Goal: Find specific page/section: Find specific page/section

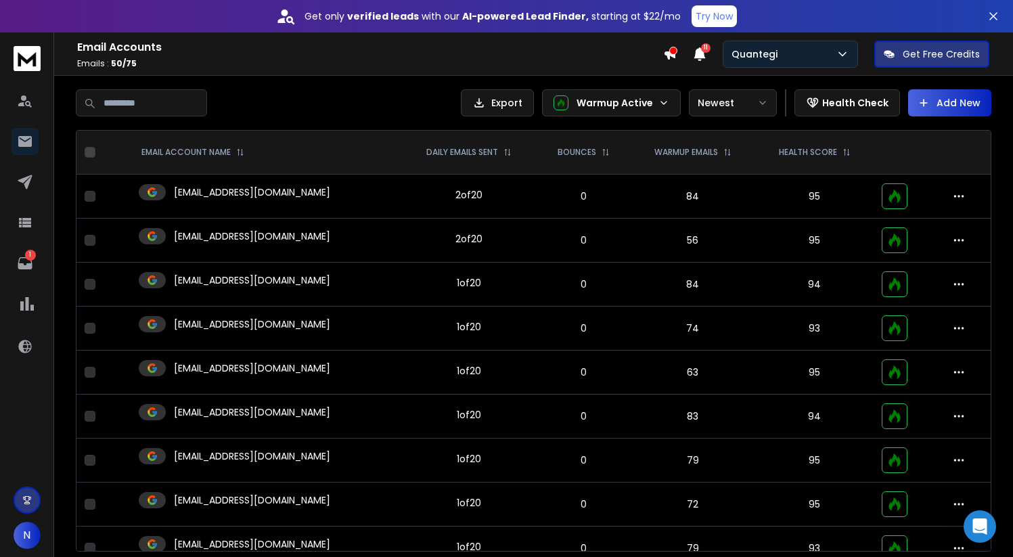
click at [764, 41] on button "Quantegi" at bounding box center [790, 54] width 135 height 27
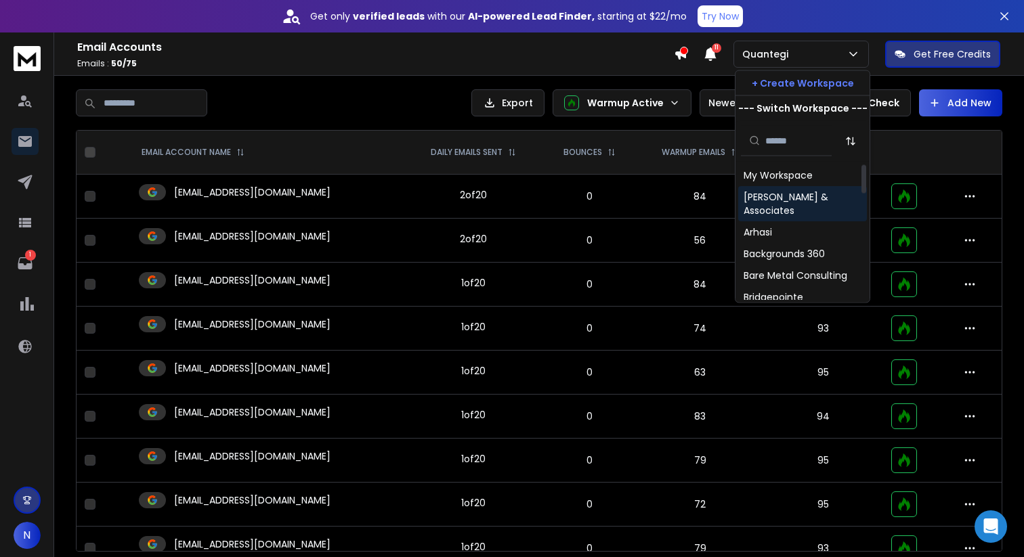
click at [794, 202] on div "[PERSON_NAME] & Associates" at bounding box center [802, 203] width 118 height 27
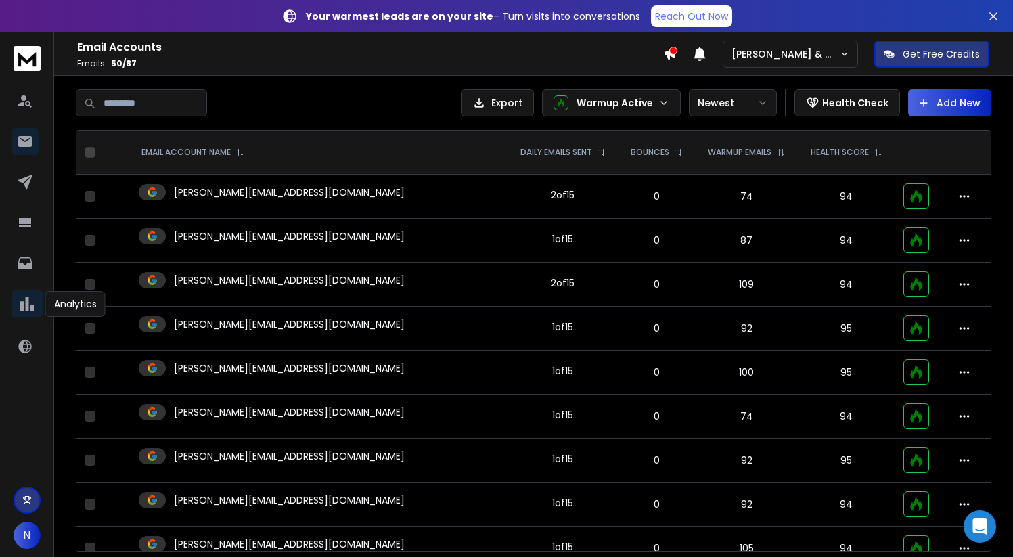
click at [27, 309] on icon at bounding box center [27, 304] width 14 height 14
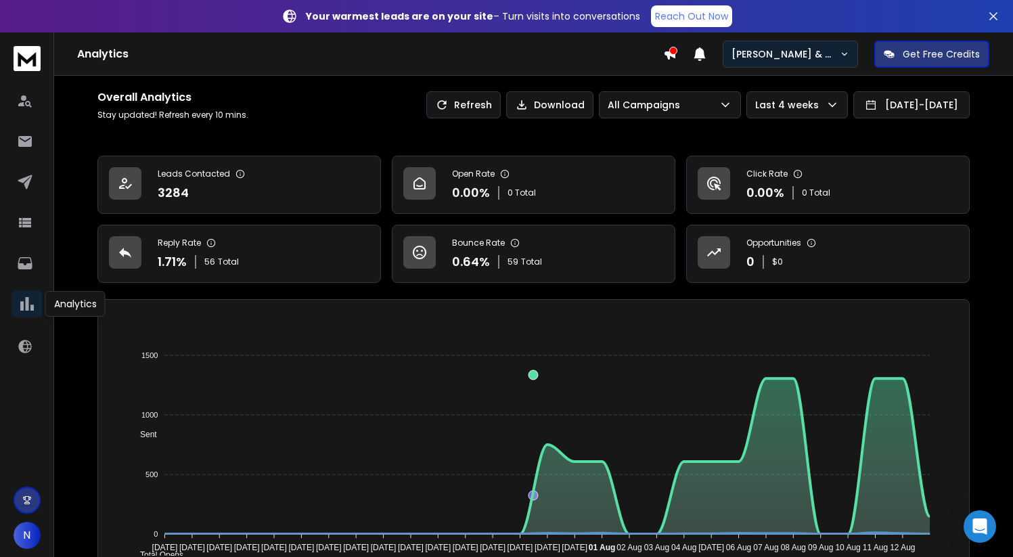
click at [781, 53] on p "[PERSON_NAME] & Associates" at bounding box center [786, 54] width 108 height 14
